Goal: Navigation & Orientation: Find specific page/section

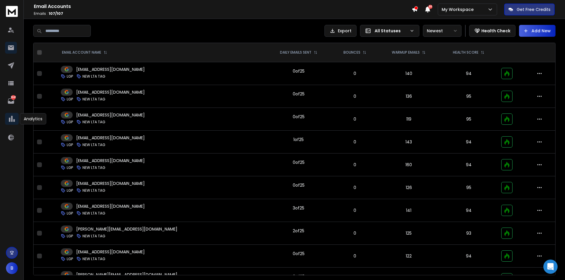
click at [15, 123] on icon at bounding box center [11, 119] width 9 height 9
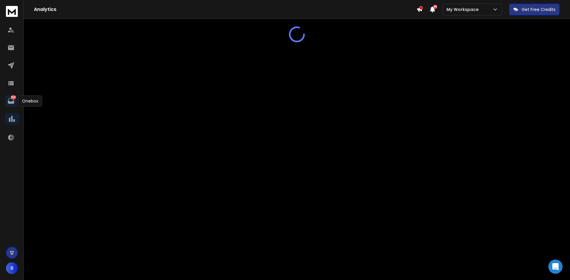
click at [16, 97] on p "6341" at bounding box center [13, 97] width 5 height 5
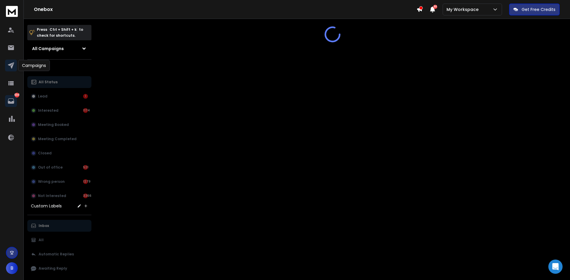
click at [7, 65] on link at bounding box center [11, 66] width 12 height 12
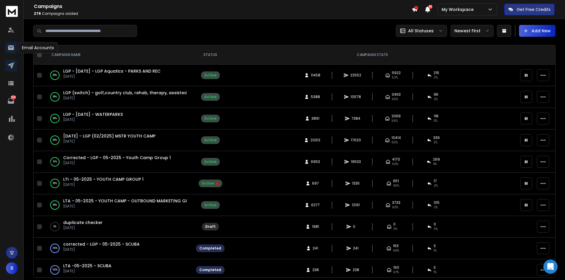
click at [13, 48] on icon at bounding box center [11, 47] width 6 height 5
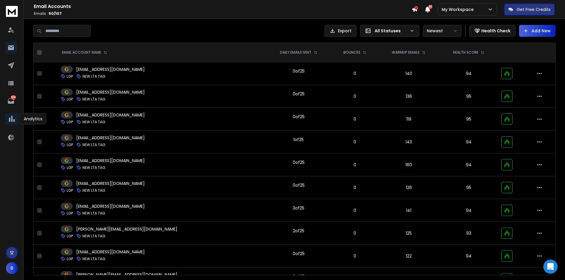
click at [11, 119] on icon at bounding box center [12, 119] width 6 height 6
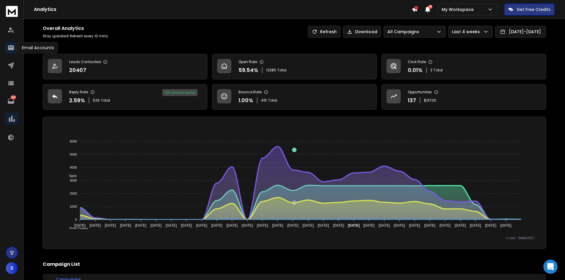
click at [10, 49] on icon at bounding box center [11, 47] width 6 height 5
